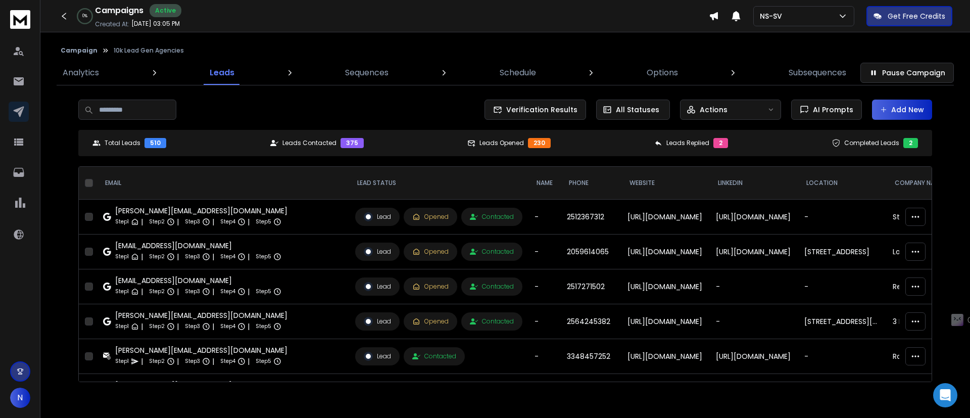
click at [891, 101] on button "Add New" at bounding box center [902, 109] width 60 height 20
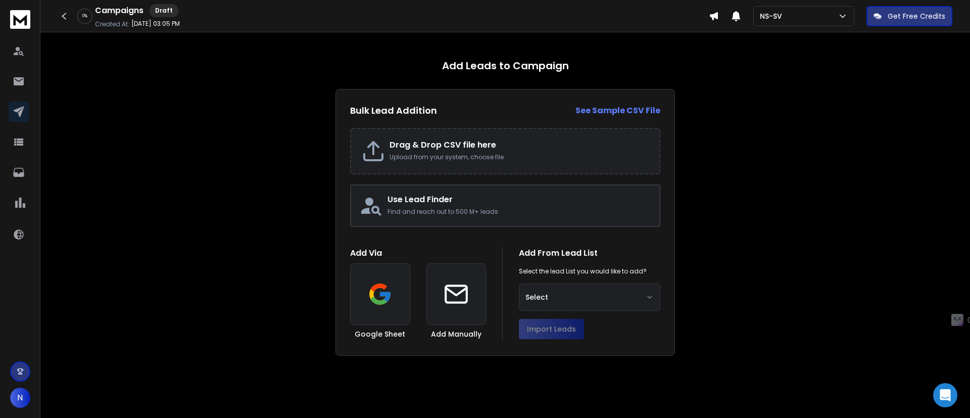
click at [446, 148] on h2 "Drag & Drop CSV file here" at bounding box center [519, 145] width 260 height 12
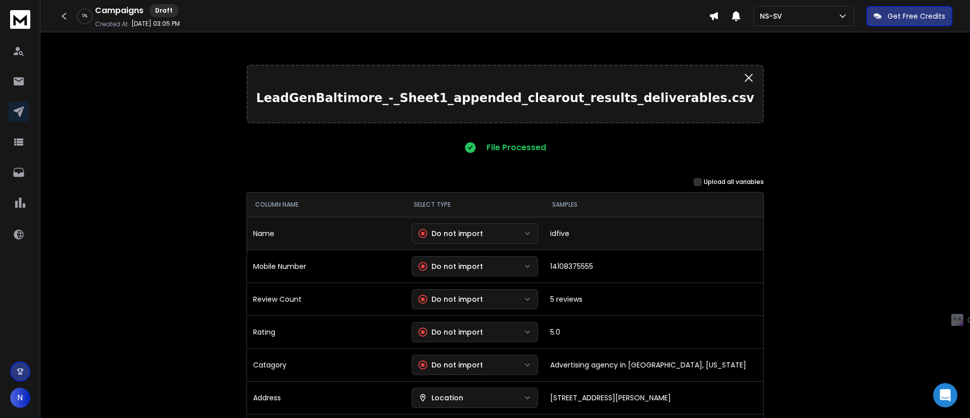
click at [428, 234] on div "Do not import" at bounding box center [450, 233] width 65 height 10
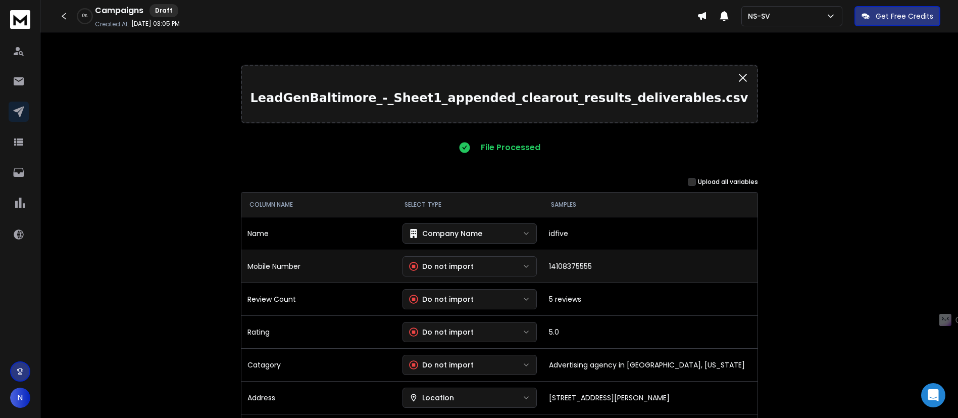
click at [455, 265] on div "Do not import" at bounding box center [441, 266] width 65 height 10
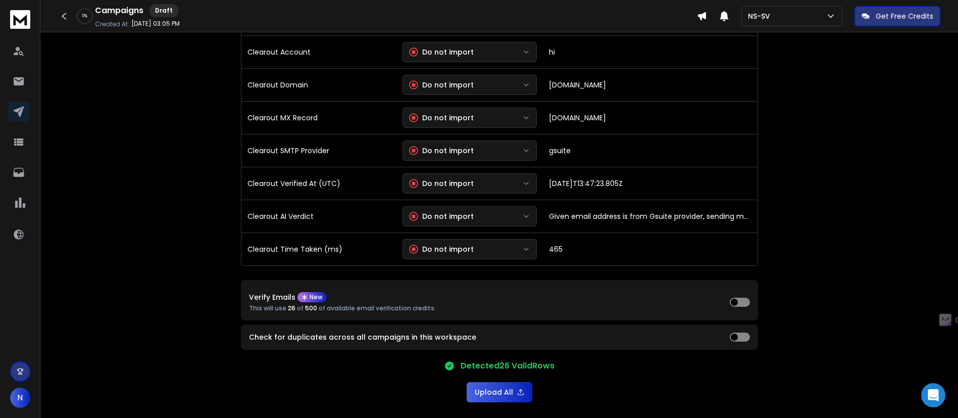
scroll to position [871, 0]
click at [487, 392] on button "Upload All" at bounding box center [500, 391] width 66 height 20
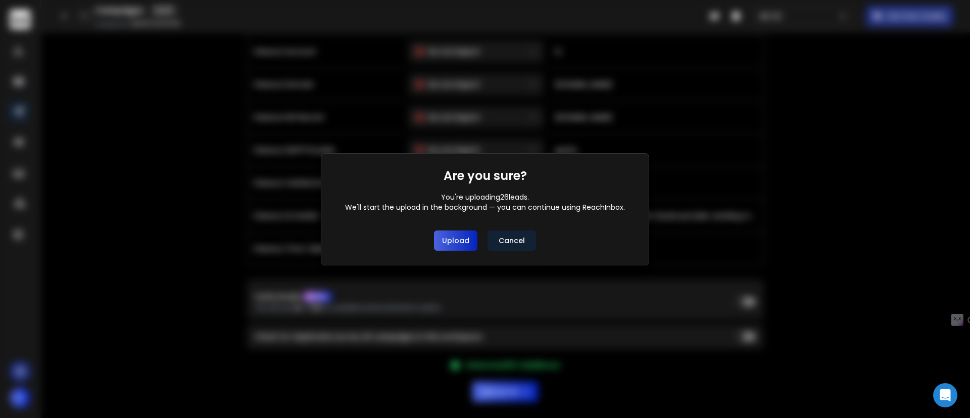
click at [464, 232] on button "Upload" at bounding box center [455, 240] width 43 height 20
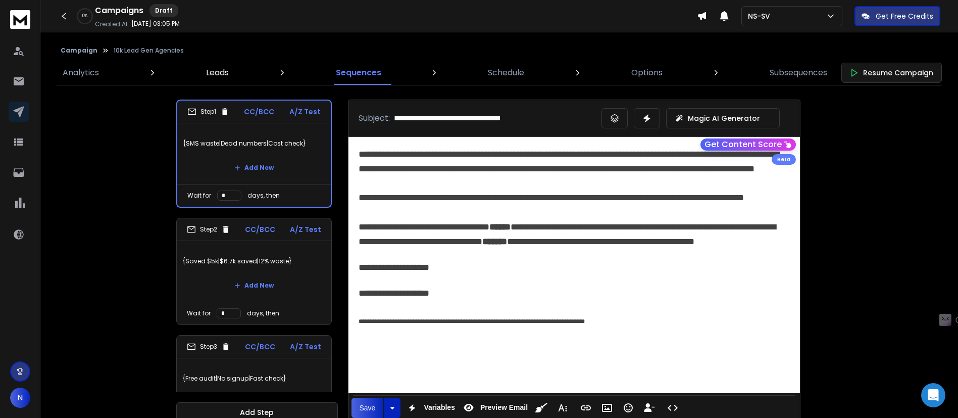
click at [232, 71] on link "Leads" at bounding box center [217, 73] width 35 height 24
